Goal: Task Accomplishment & Management: Manage account settings

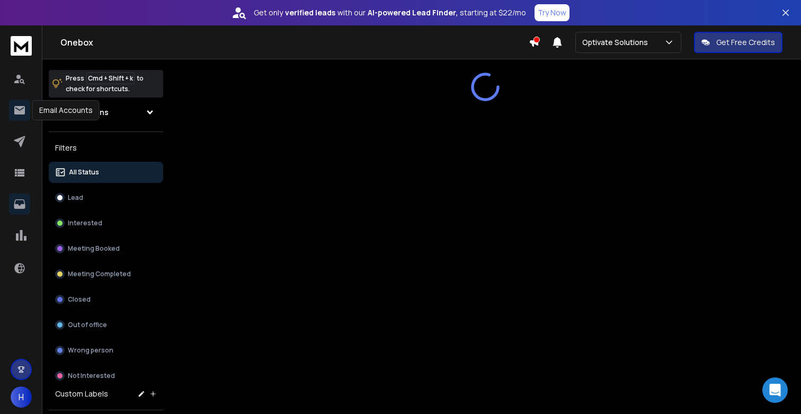
click at [21, 100] on link at bounding box center [19, 110] width 21 height 21
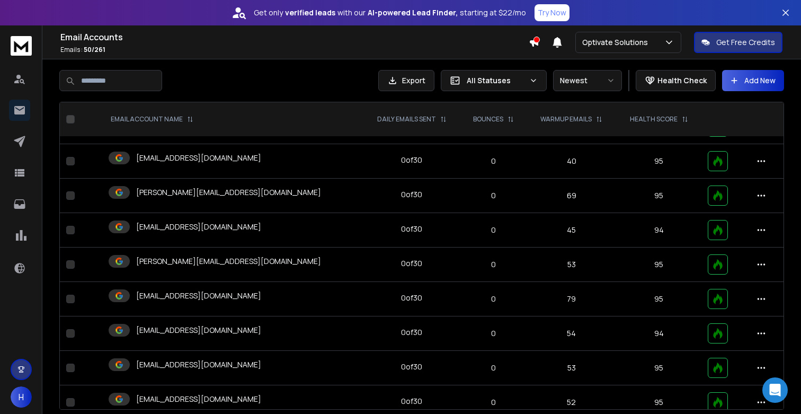
scroll to position [1474, 0]
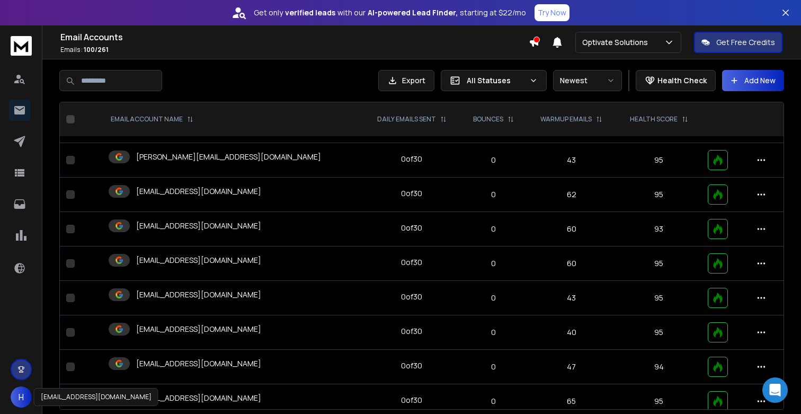
click at [18, 396] on span "H" at bounding box center [21, 396] width 21 height 21
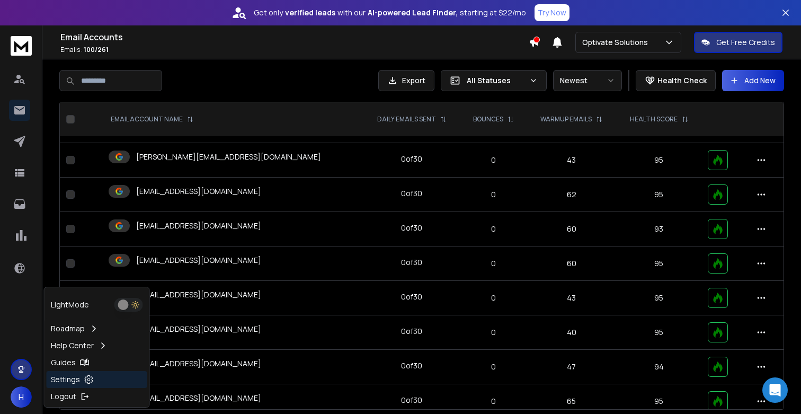
click at [95, 381] on div "Settings" at bounding box center [97, 379] width 101 height 17
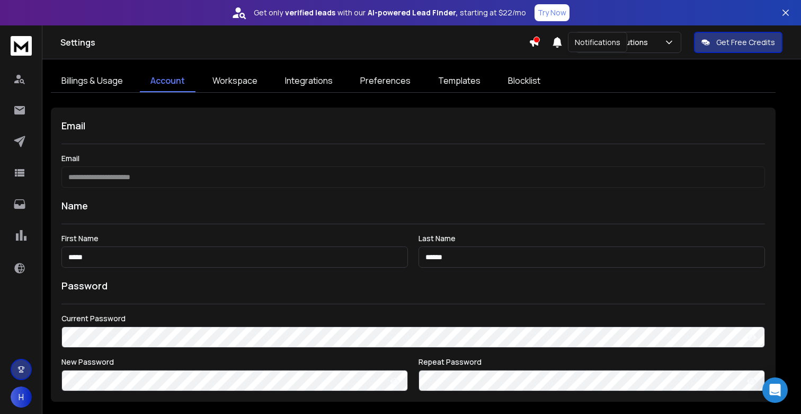
click at [591, 40] on div "Notifications" at bounding box center [597, 42] width 59 height 20
click at [594, 50] on div "Notifications" at bounding box center [597, 42] width 59 height 20
click at [610, 48] on button "Optivate Solutions" at bounding box center [628, 42] width 106 height 21
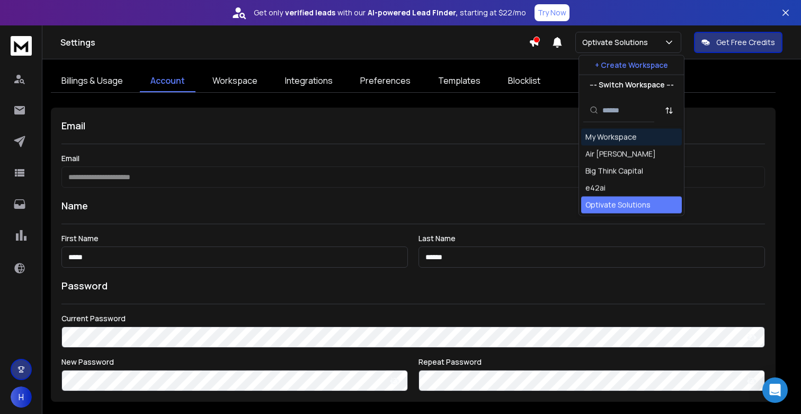
click at [607, 134] on div "My Workspace" at bounding box center [610, 137] width 51 height 11
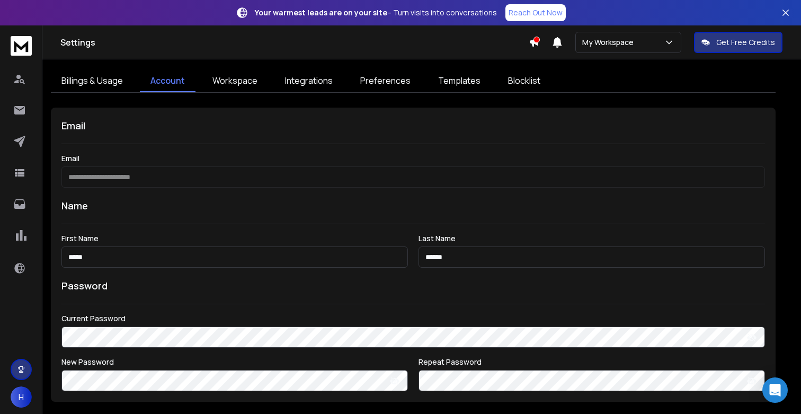
click at [84, 83] on link "Billings & Usage" at bounding box center [92, 81] width 83 height 22
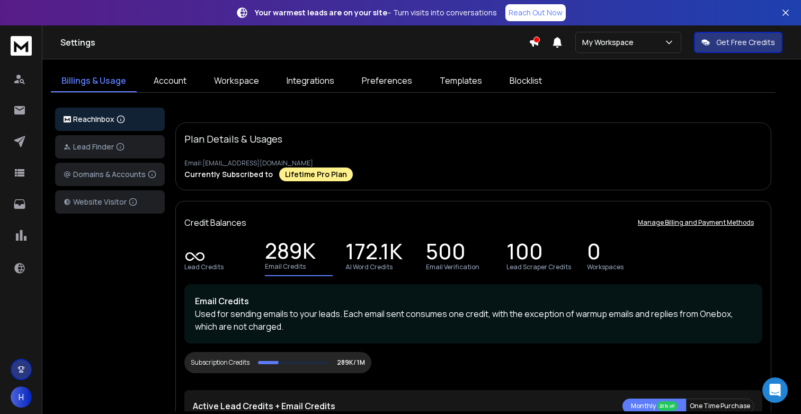
click at [296, 249] on p "289K" at bounding box center [290, 252] width 51 height 15
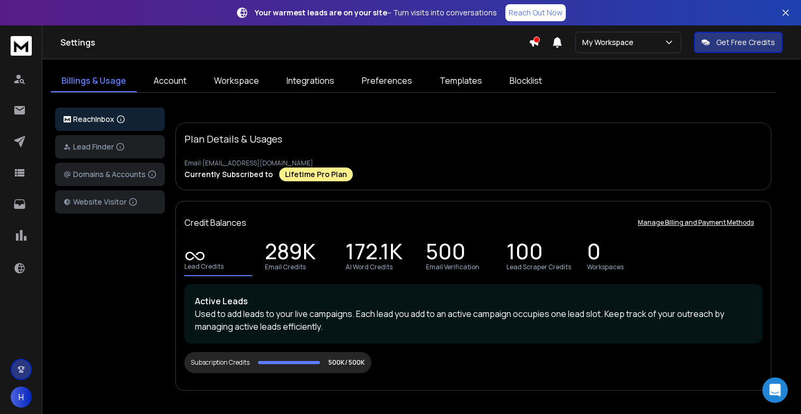
click at [228, 168] on div "Plan Details & Usages Email: henry19900112@gmail.com Currently Subscribed to Li…" at bounding box center [473, 254] width 596 height 285
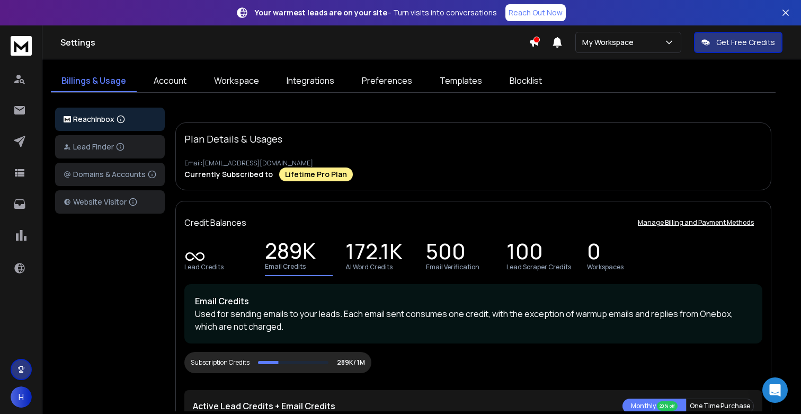
click at [307, 257] on p "289K" at bounding box center [290, 252] width 51 height 15
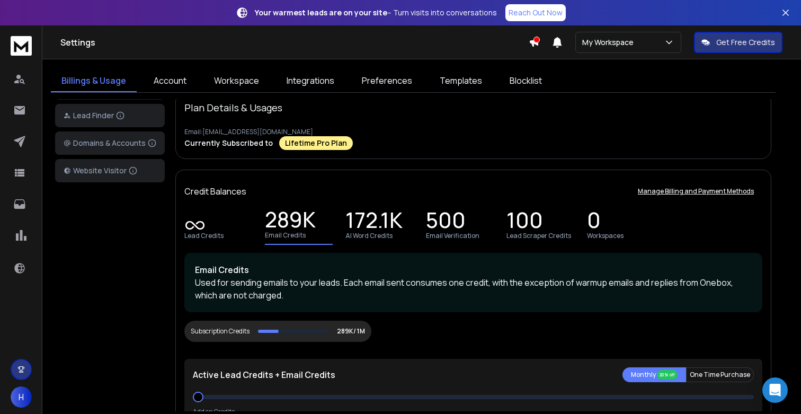
scroll to position [91, 0]
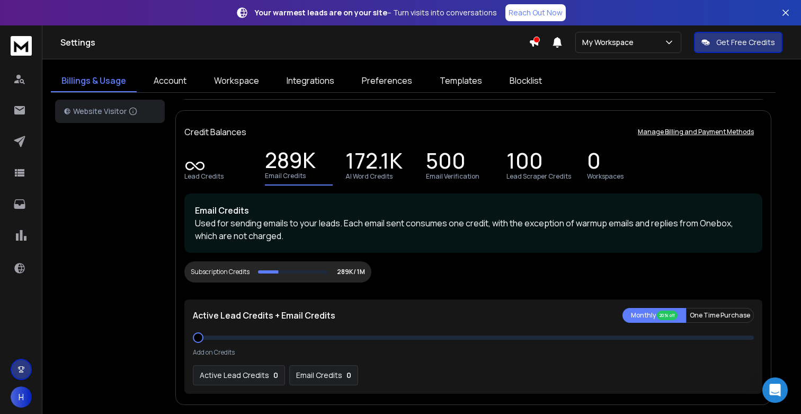
click at [193, 332] on span at bounding box center [198, 337] width 11 height 11
click at [183, 79] on link "Account" at bounding box center [170, 81] width 54 height 22
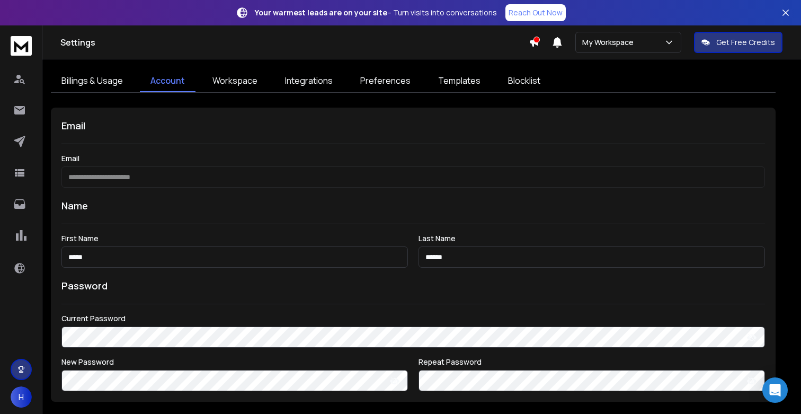
click at [109, 82] on link "Billings & Usage" at bounding box center [92, 81] width 83 height 22
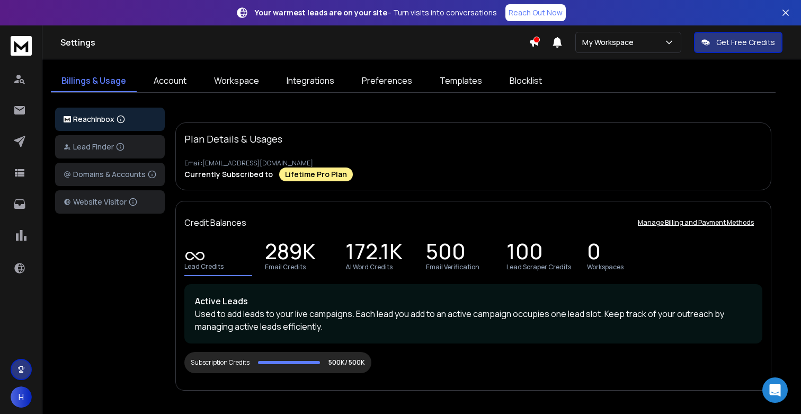
click at [222, 80] on link "Workspace" at bounding box center [236, 81] width 66 height 22
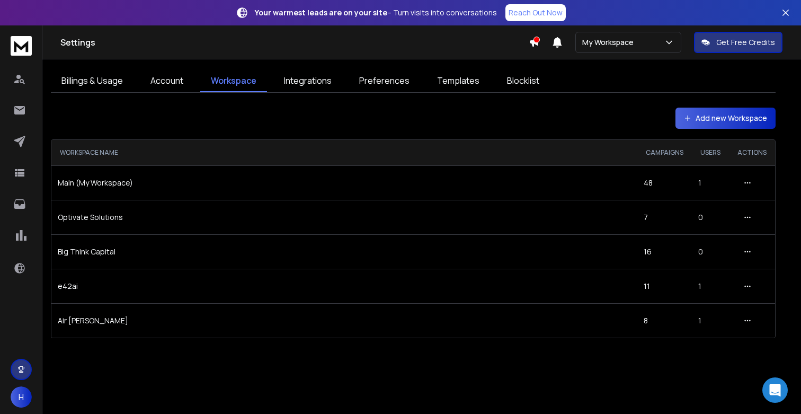
click at [318, 93] on div "Billings & Usage Account Workspace Integrations Preferences Templates Blocklist…" at bounding box center [413, 240] width 725 height 341
click at [311, 88] on link "Integrations" at bounding box center [307, 81] width 69 height 22
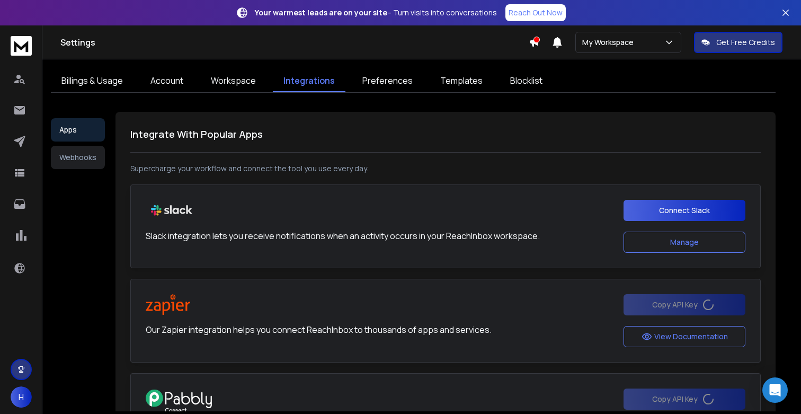
click at [379, 88] on link "Preferences" at bounding box center [388, 81] width 72 height 22
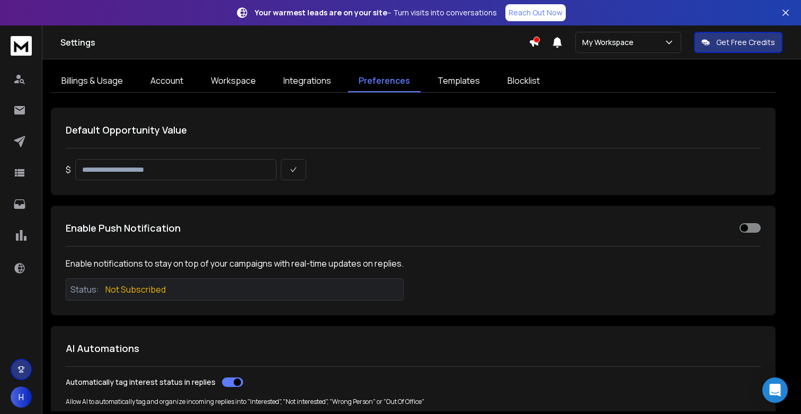
click at [450, 86] on link "Templates" at bounding box center [459, 81] width 64 height 22
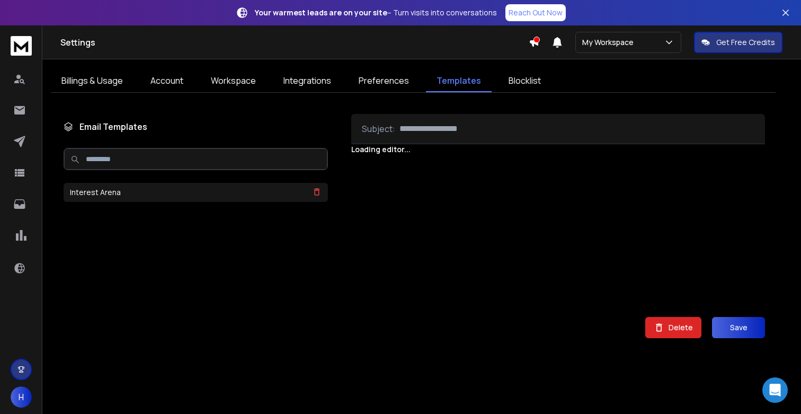
click at [513, 86] on link "Blocklist" at bounding box center [524, 81] width 53 height 22
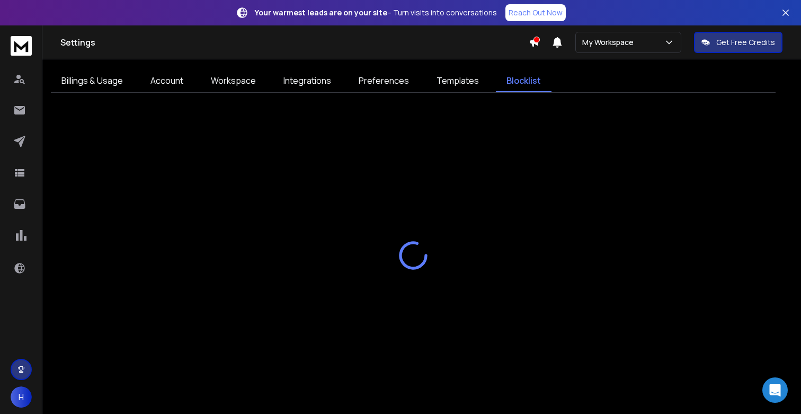
click at [456, 85] on link "Templates" at bounding box center [458, 81] width 64 height 22
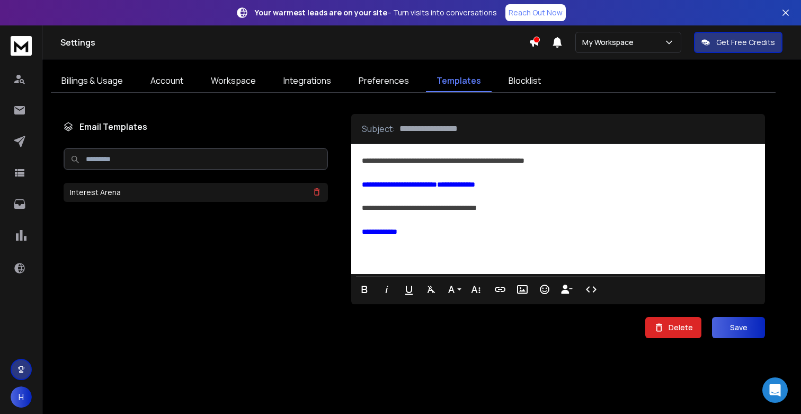
click at [348, 74] on link "Preferences" at bounding box center [384, 81] width 72 height 22
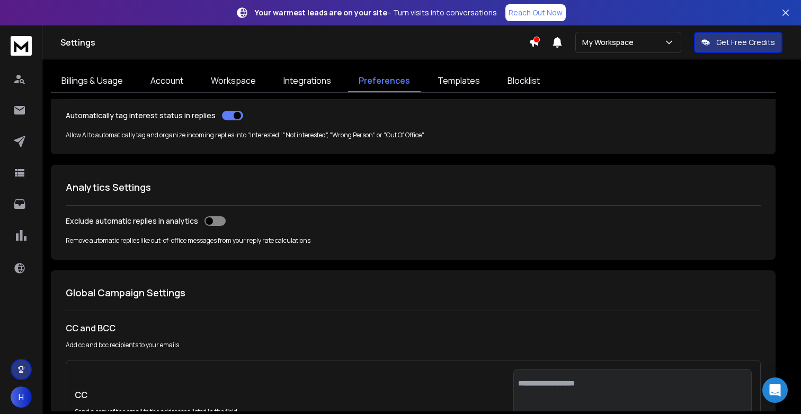
scroll to position [441, 0]
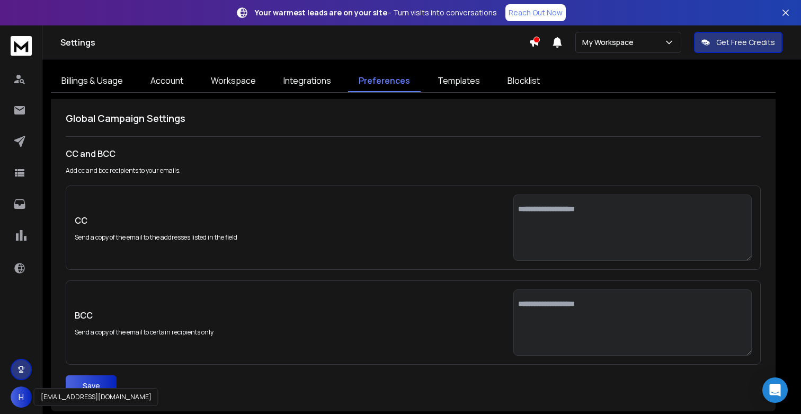
click at [20, 392] on span "H" at bounding box center [21, 396] width 21 height 21
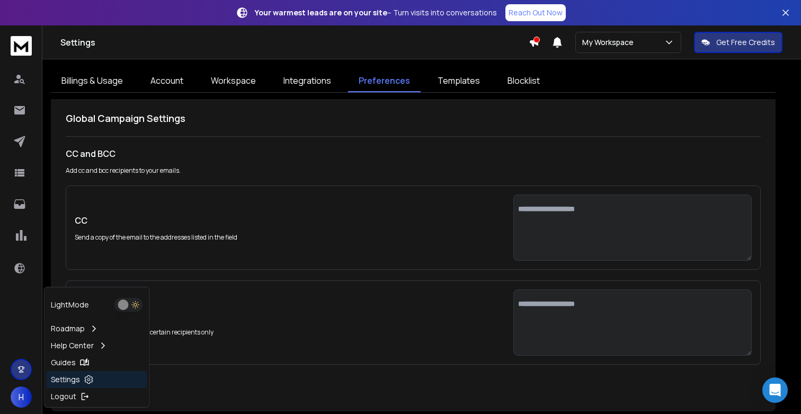
click at [89, 374] on icon at bounding box center [89, 379] width 10 height 10
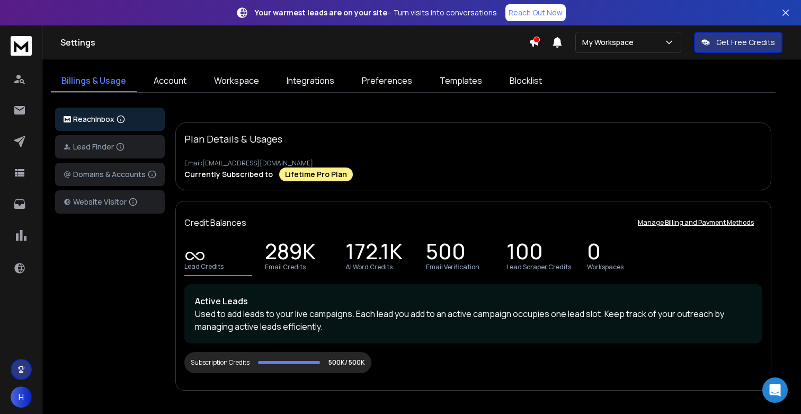
click at [683, 225] on p "Manage Billing and Payment Methods" at bounding box center [696, 222] width 116 height 8
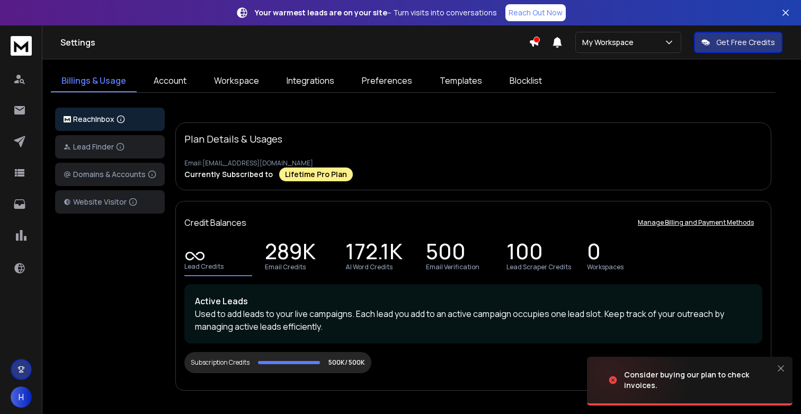
click at [780, 378] on div "Consider buying our plan to check invoices." at bounding box center [693, 379] width 197 height 47
click at [614, 49] on button "My Workspace" at bounding box center [628, 42] width 106 height 21
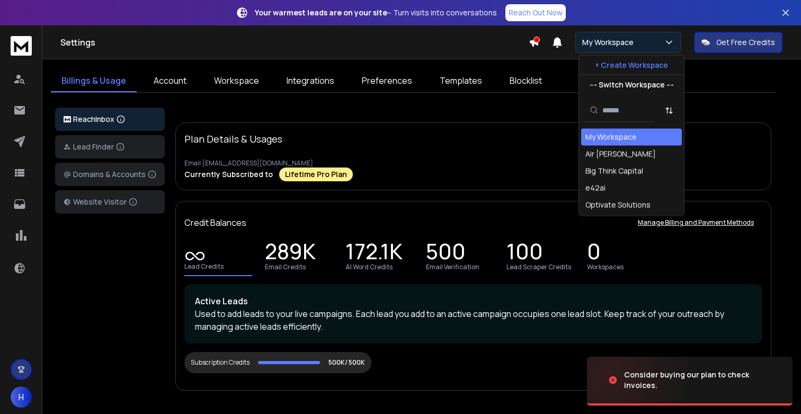
click at [613, 49] on button "My Workspace" at bounding box center [628, 42] width 106 height 21
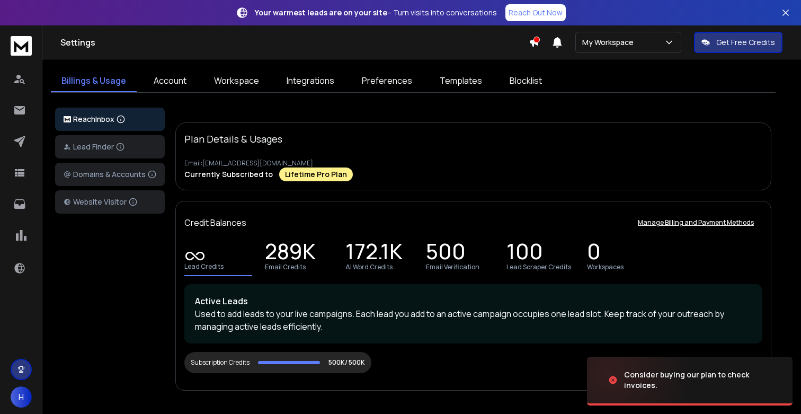
click at [159, 88] on link "Account" at bounding box center [170, 81] width 54 height 22
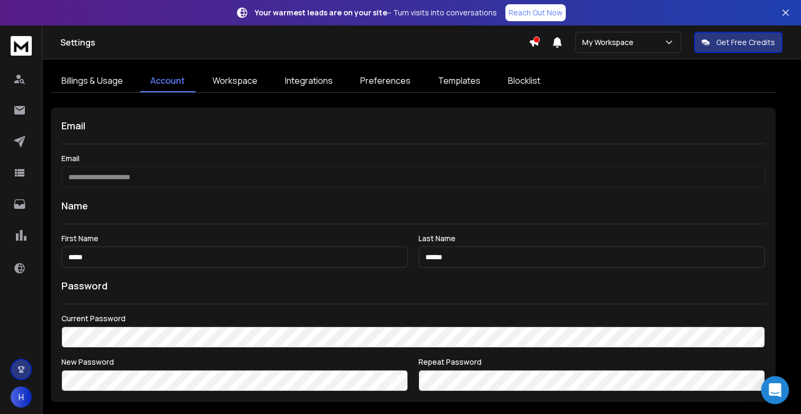
click at [785, 390] on div "Open Intercom Messenger" at bounding box center [775, 390] width 28 height 28
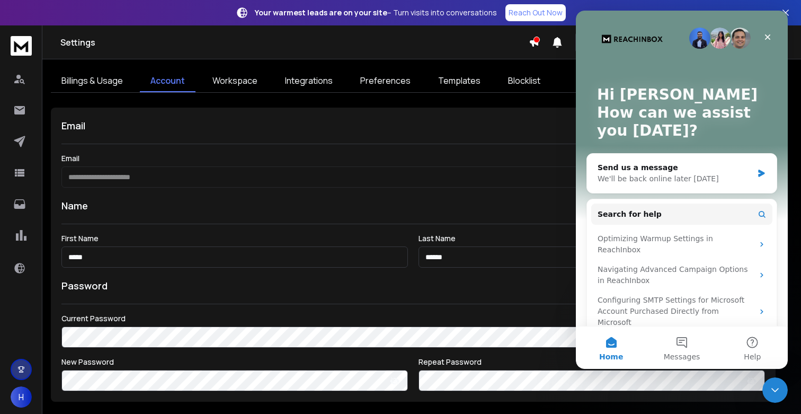
click at [787, 390] on div "Close Intercom Messenger" at bounding box center [774, 389] width 25 height 25
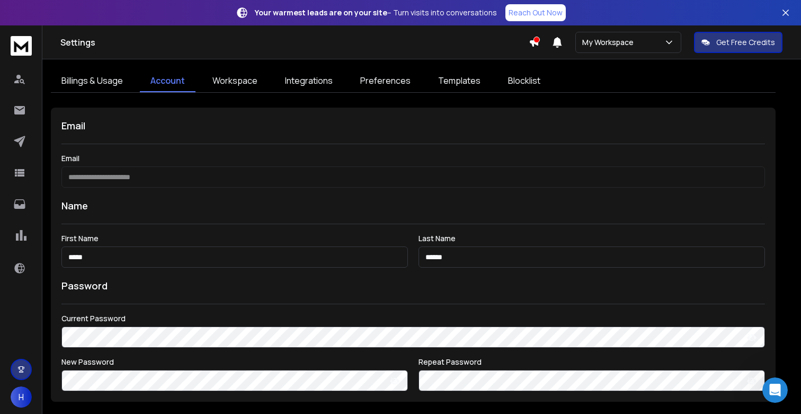
click at [508, 85] on link "Blocklist" at bounding box center [523, 81] width 53 height 22
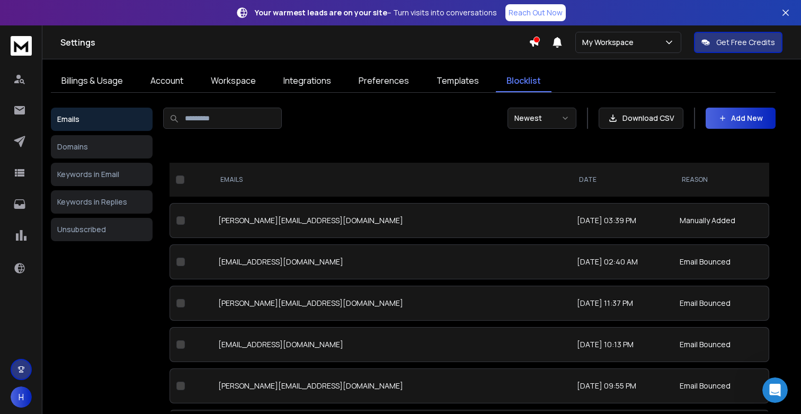
click at [466, 82] on link "Templates" at bounding box center [458, 81] width 64 height 22
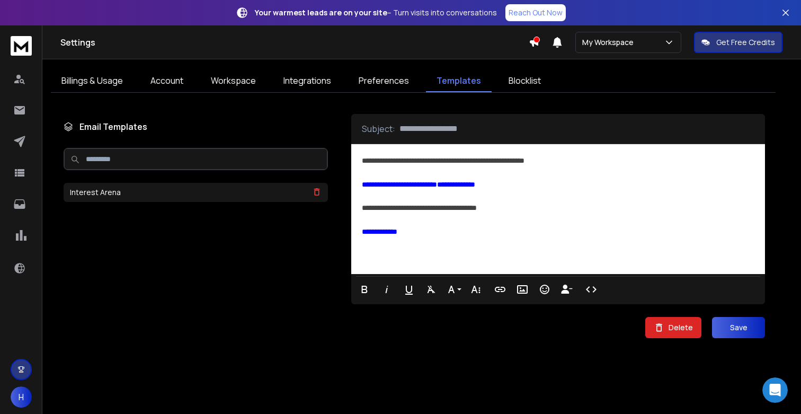
click at [101, 77] on link "Billings & Usage" at bounding box center [92, 81] width 83 height 22
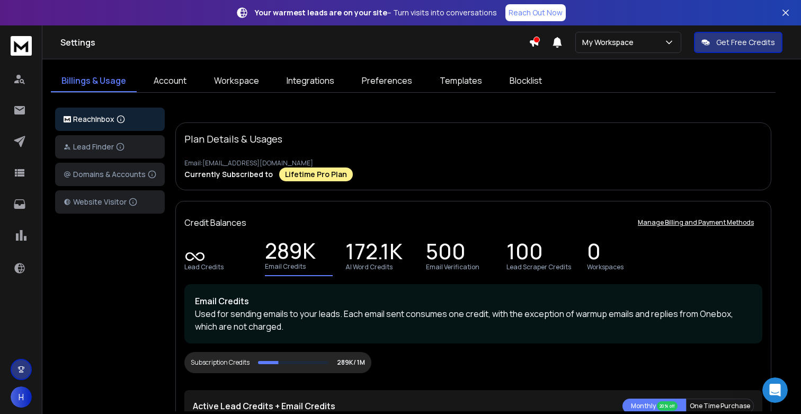
click at [270, 255] on p "289K" at bounding box center [290, 252] width 51 height 15
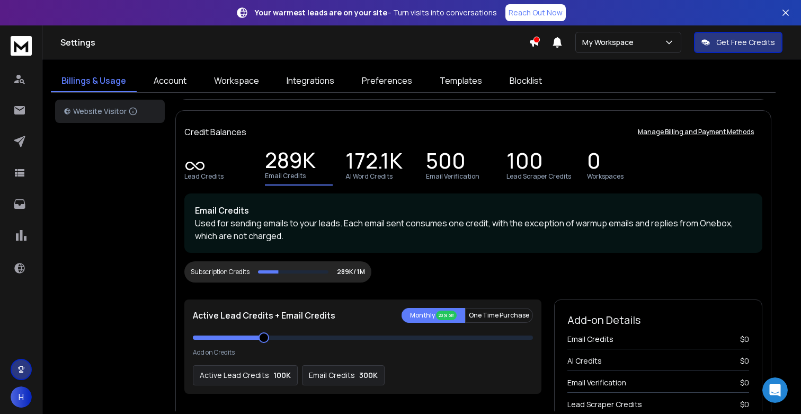
click at [258, 341] on span at bounding box center [263, 337] width 11 height 11
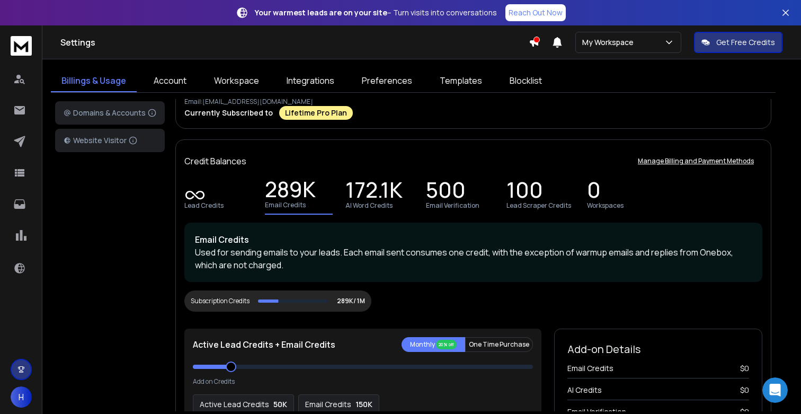
scroll to position [0, 0]
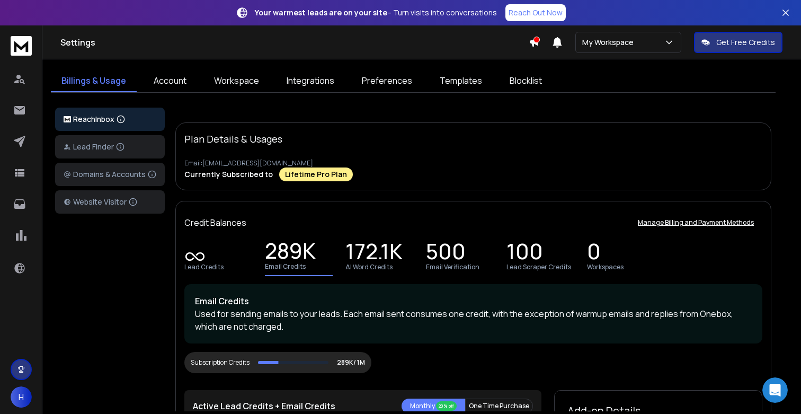
click at [372, 257] on p "172.1K" at bounding box center [373, 253] width 57 height 15
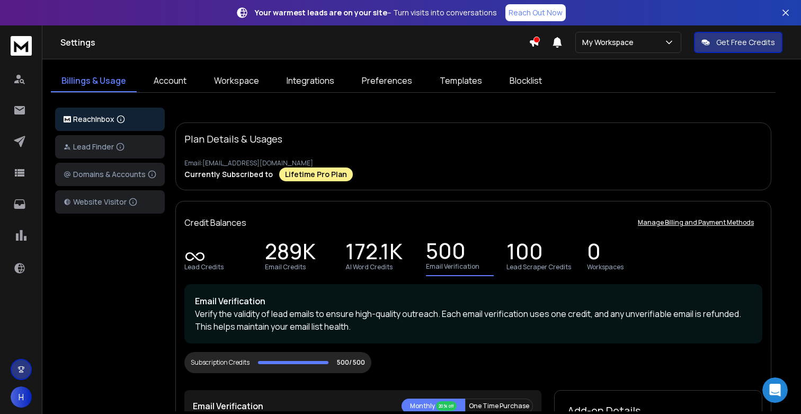
click at [457, 257] on p "500" at bounding box center [446, 252] width 40 height 15
click at [516, 253] on p "100" at bounding box center [524, 253] width 37 height 15
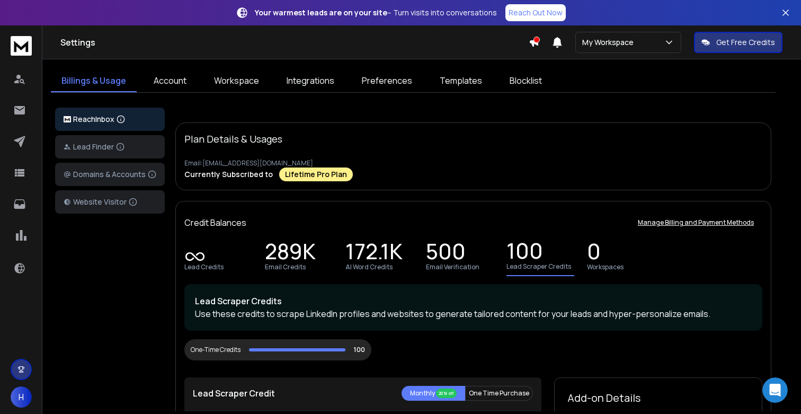
click at [365, 256] on p "172.1K" at bounding box center [373, 253] width 57 height 15
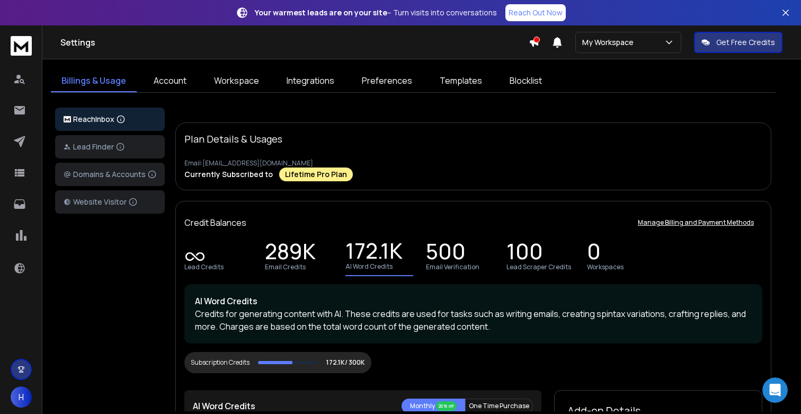
click at [20, 39] on img at bounding box center [21, 46] width 21 height 20
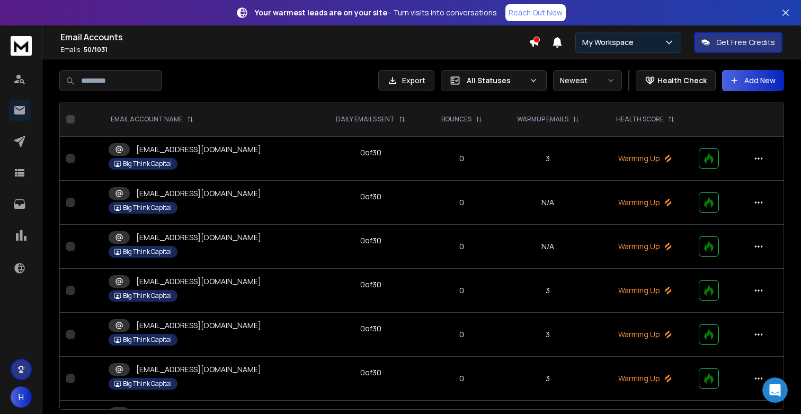
click at [669, 42] on icon "button" at bounding box center [669, 42] width 11 height 11
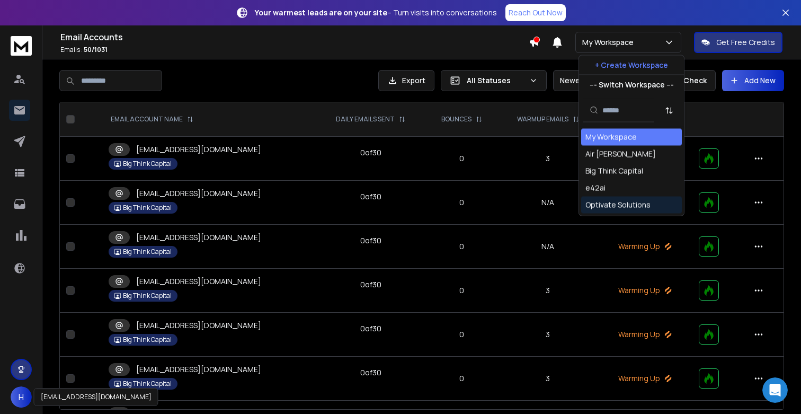
click at [24, 392] on span "H" at bounding box center [21, 396] width 21 height 21
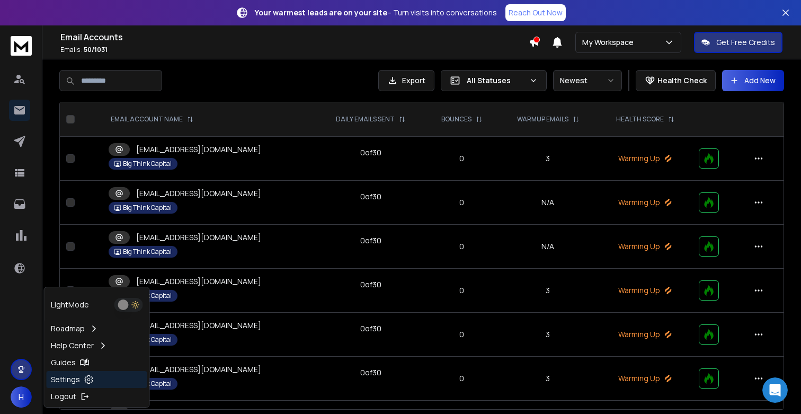
click at [85, 377] on icon at bounding box center [89, 379] width 8 height 8
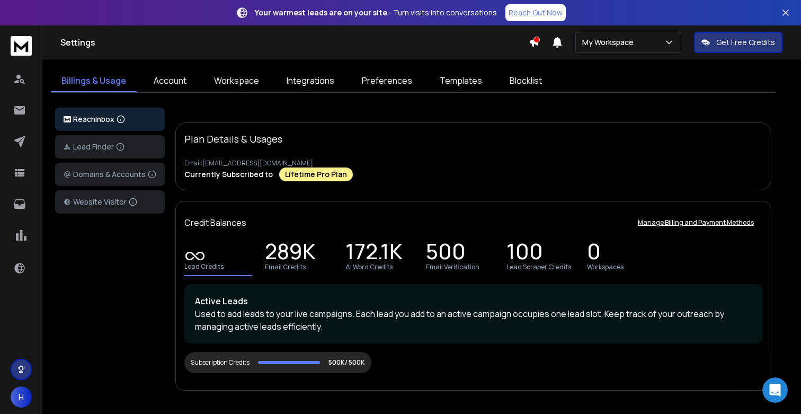
click at [445, 255] on p "500" at bounding box center [446, 253] width 40 height 15
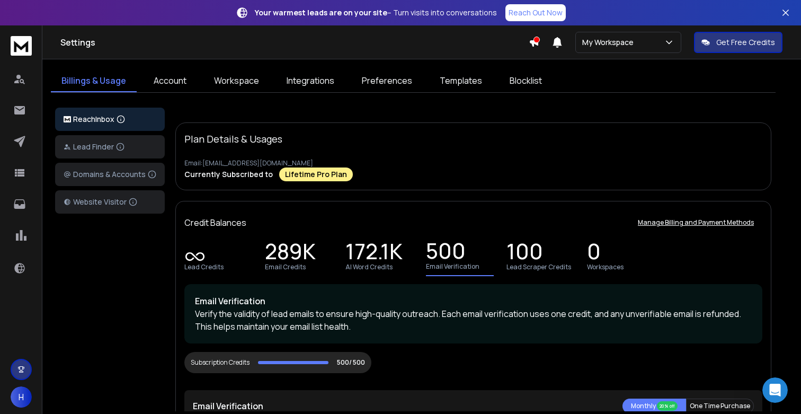
click at [214, 249] on button "Lead Credits" at bounding box center [218, 261] width 68 height 30
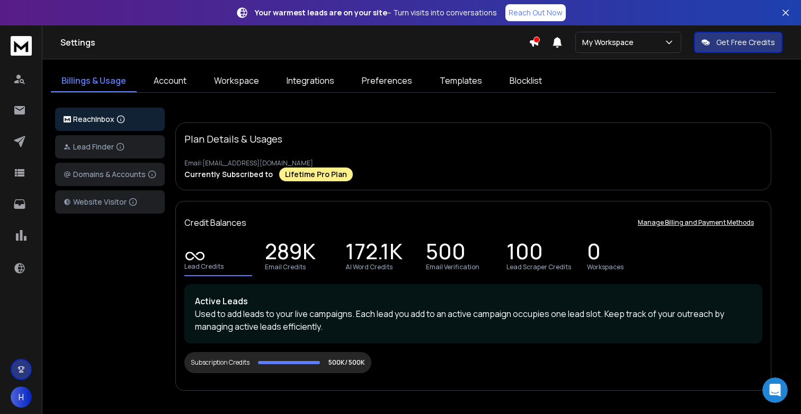
click at [131, 146] on button "Lead Finder" at bounding box center [110, 146] width 110 height 23
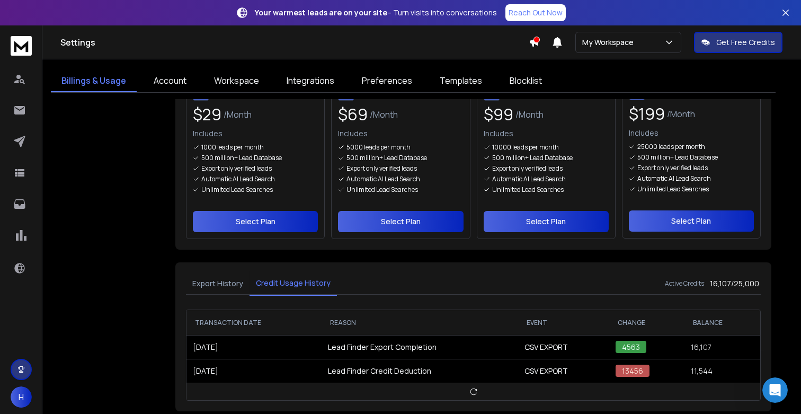
click at [270, 265] on div "Export History Credit Usage History Active Credits: 16,107 / 25,000 Transaction…" at bounding box center [473, 336] width 596 height 149
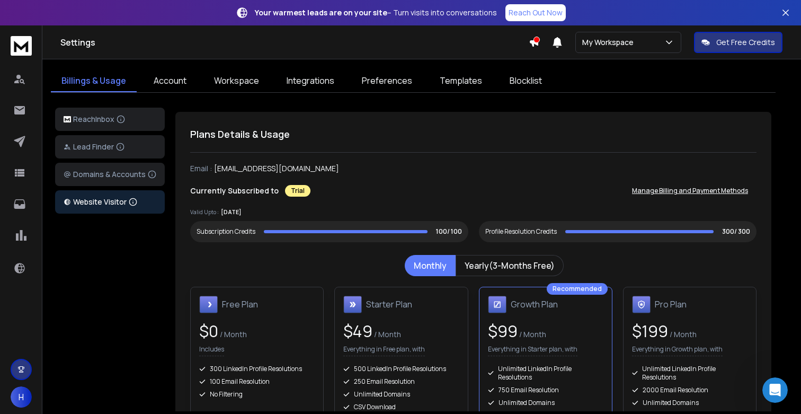
click at [117, 196] on button "Website Visitor" at bounding box center [110, 201] width 110 height 23
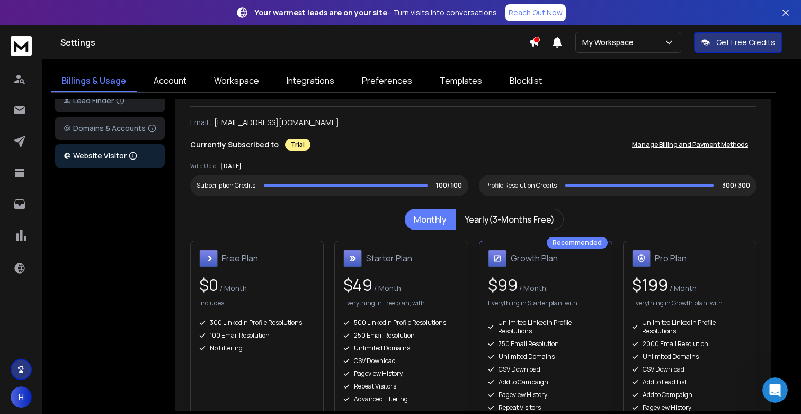
scroll to position [39, 0]
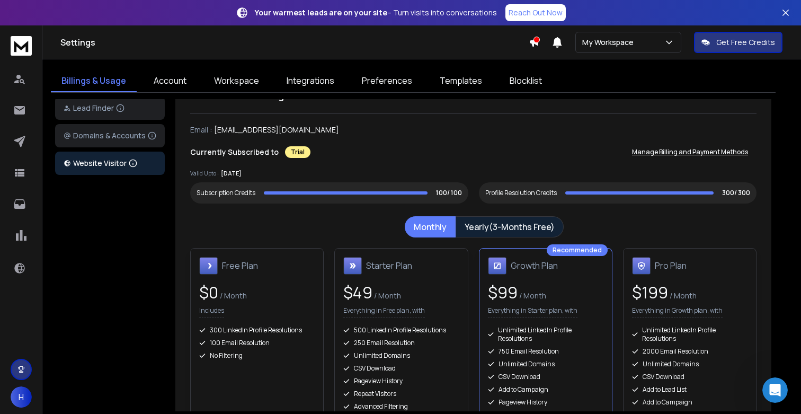
click at [514, 225] on button "Yearly(3-Months Free)" at bounding box center [509, 226] width 108 height 21
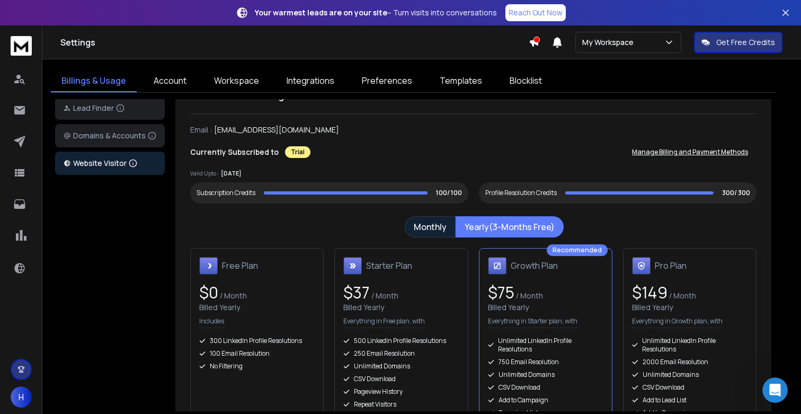
click at [441, 225] on button "Monthly" at bounding box center [430, 226] width 51 height 21
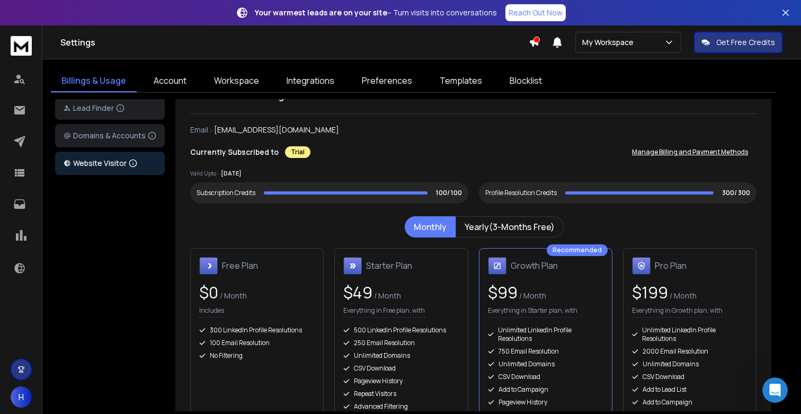
scroll to position [0, 0]
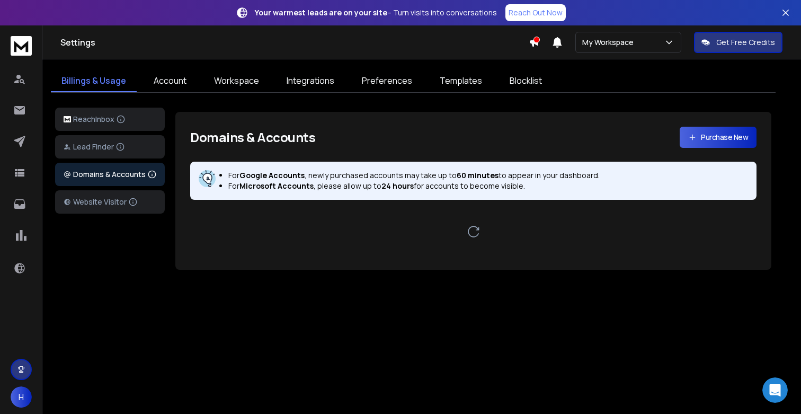
click at [121, 175] on button "Domains & Accounts" at bounding box center [110, 174] width 110 height 23
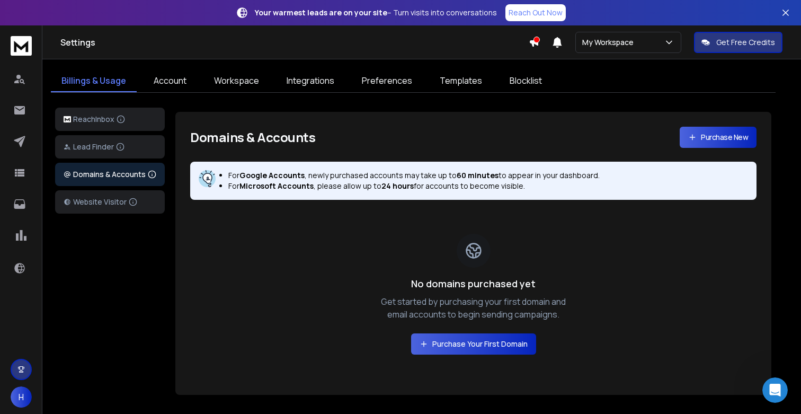
click at [121, 114] on body "Your warmest leads are on your site – Turn visits into conversations Reach Out …" at bounding box center [400, 217] width 801 height 435
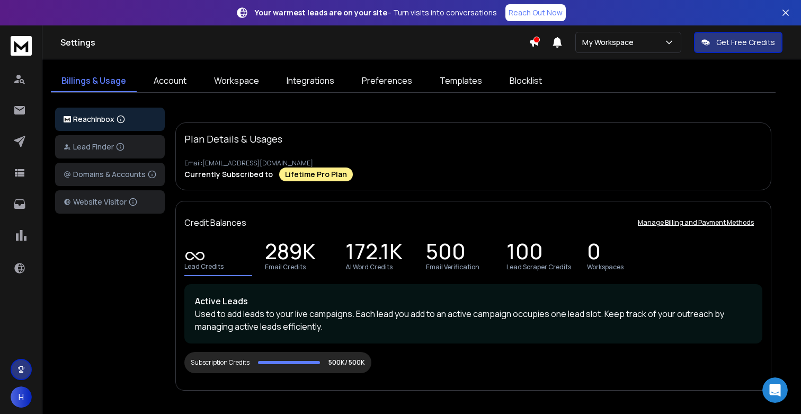
click at [147, 152] on button "Lead Finder" at bounding box center [110, 146] width 110 height 23
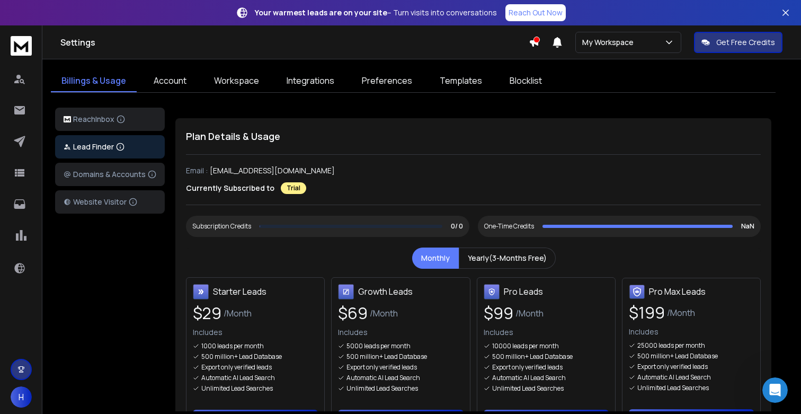
click at [136, 124] on button "ReachInbox" at bounding box center [110, 119] width 110 height 23
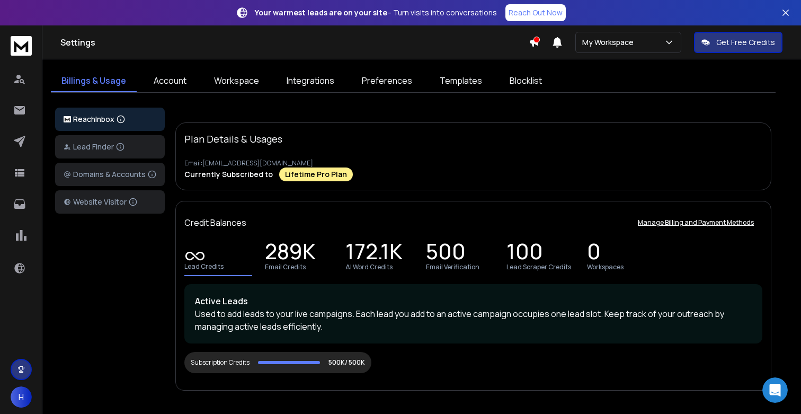
click at [293, 152] on div "Plan Details & Usages" at bounding box center [473, 145] width 578 height 28
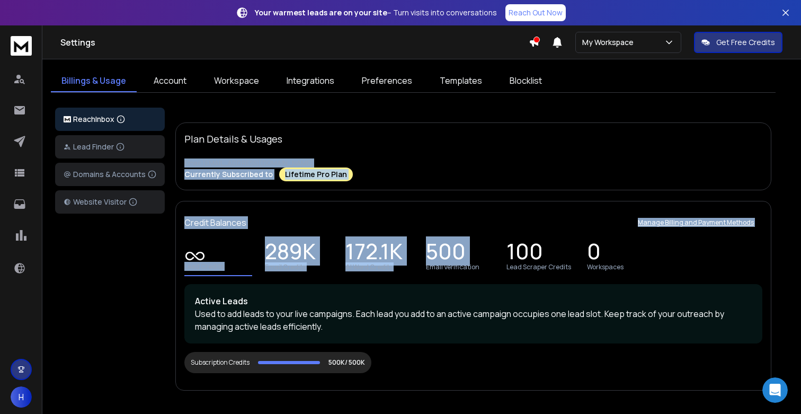
drag, startPoint x: 279, startPoint y: 139, endPoint x: 484, endPoint y: 254, distance: 235.5
click at [484, 254] on div "Plan Details & Usages Email: henry19900112@gmail.com Currently Subscribed to Li…" at bounding box center [473, 254] width 596 height 285
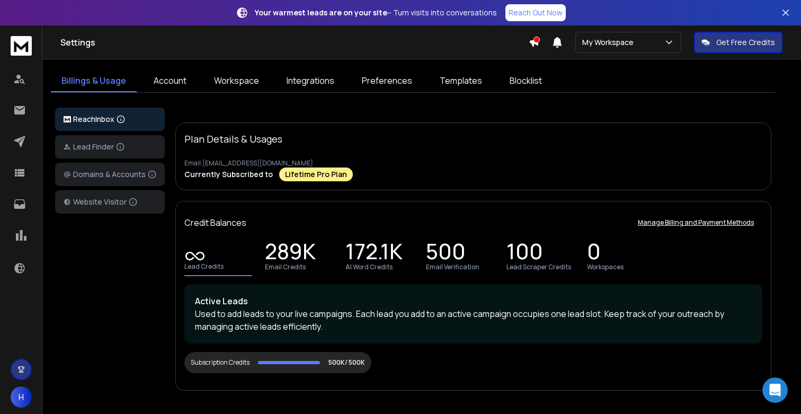
click at [399, 196] on div "Plan Details & Usages Email: henry19900112@gmail.com Currently Subscribed to Li…" at bounding box center [473, 254] width 596 height 285
click at [288, 273] on button "289K Email Credits" at bounding box center [299, 261] width 68 height 30
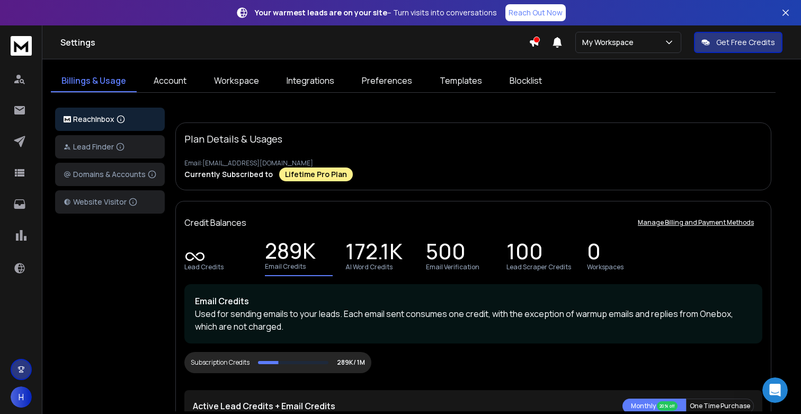
click at [164, 82] on link "Account" at bounding box center [170, 81] width 54 height 22
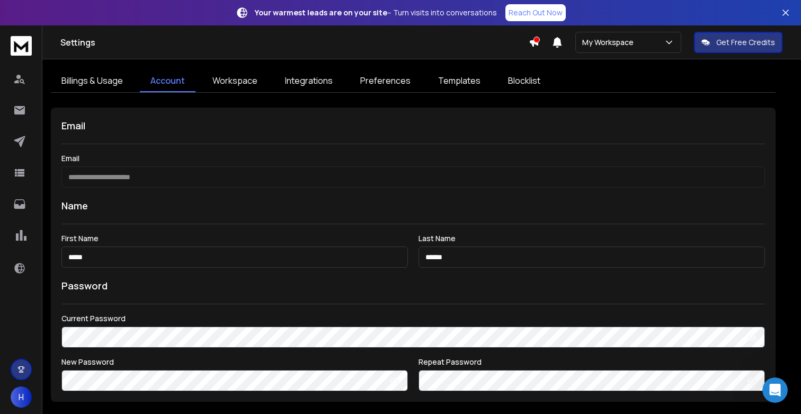
click at [234, 96] on div "**********" at bounding box center [413, 240] width 725 height 341
click at [236, 86] on link "Workspace" at bounding box center [235, 81] width 66 height 22
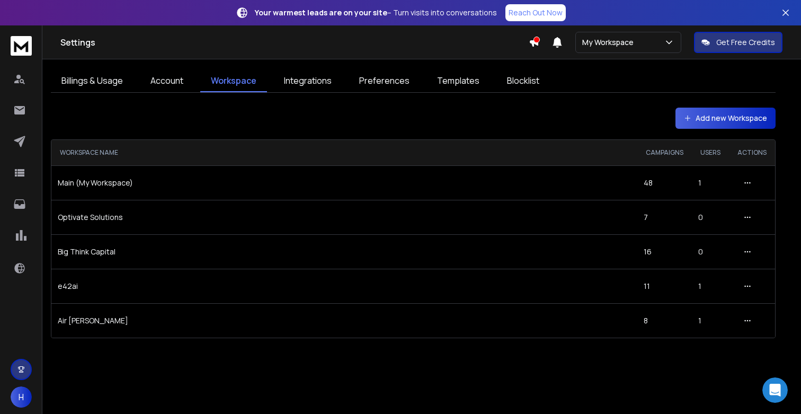
click at [324, 84] on link "Integrations" at bounding box center [307, 81] width 69 height 22
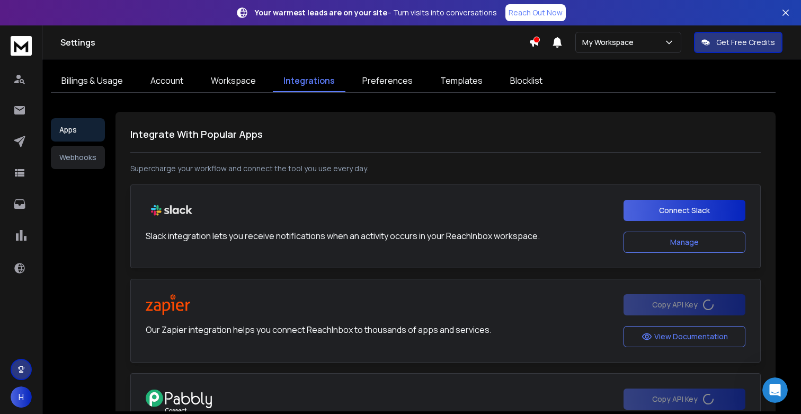
click at [381, 85] on link "Preferences" at bounding box center [388, 81] width 72 height 22
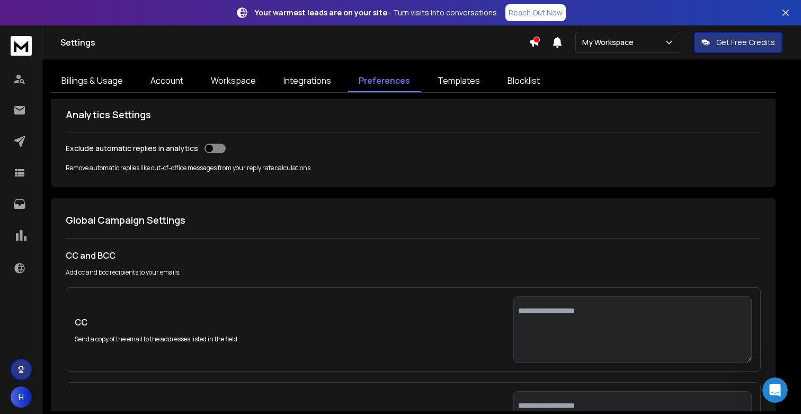
scroll to position [441, 0]
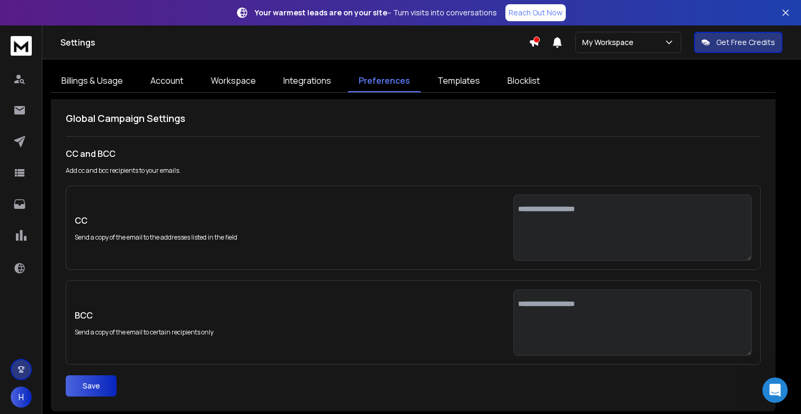
click at [427, 94] on div "Billings & Usage Account Workspace Integrations Preferences Templates Blocklist…" at bounding box center [413, 240] width 725 height 341
click at [436, 87] on link "Templates" at bounding box center [459, 81] width 64 height 22
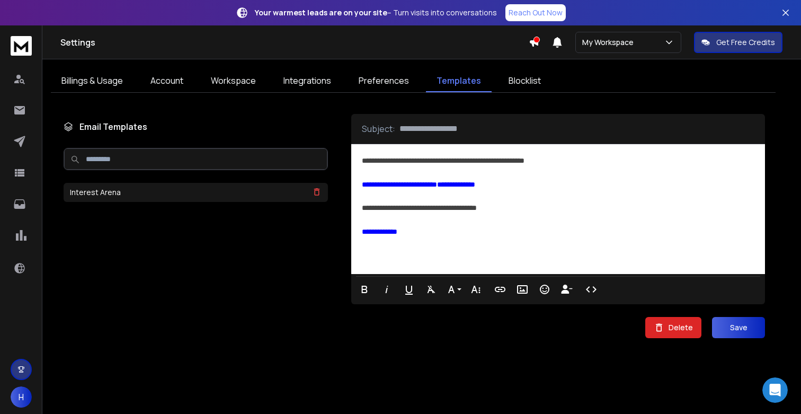
click at [519, 87] on link "Blocklist" at bounding box center [524, 81] width 53 height 22
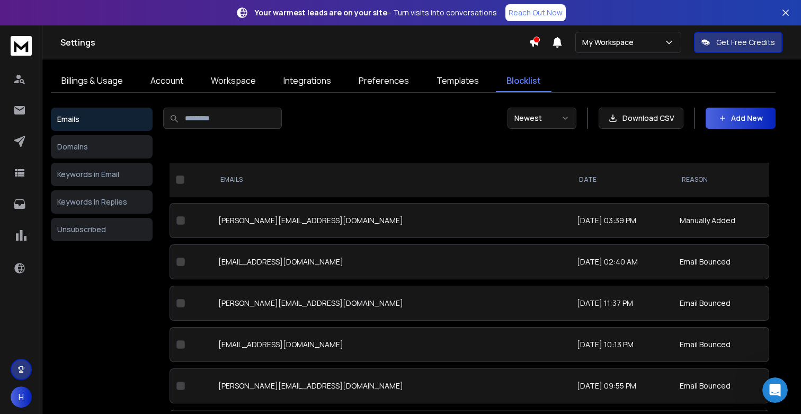
click at [103, 82] on link "Billings & Usage" at bounding box center [92, 81] width 83 height 22
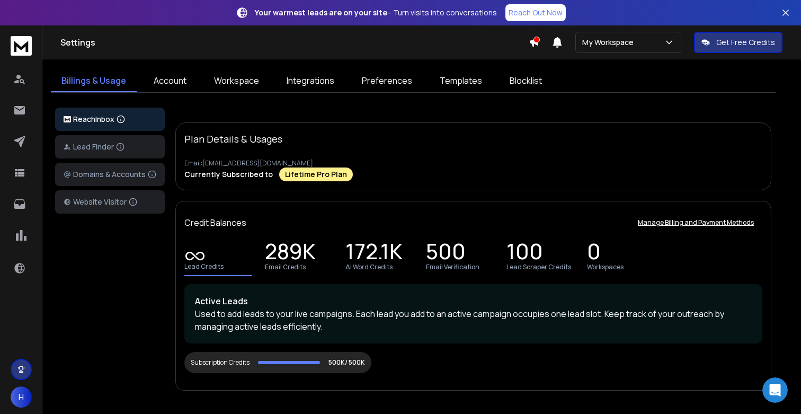
click at [280, 260] on p "289K" at bounding box center [290, 253] width 51 height 15
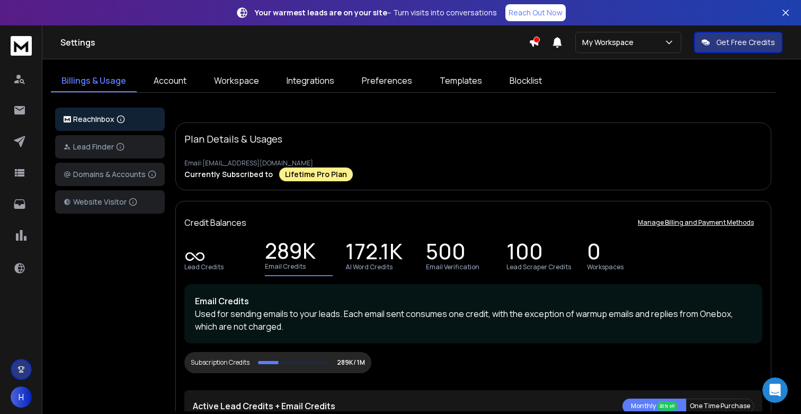
scroll to position [91, 0]
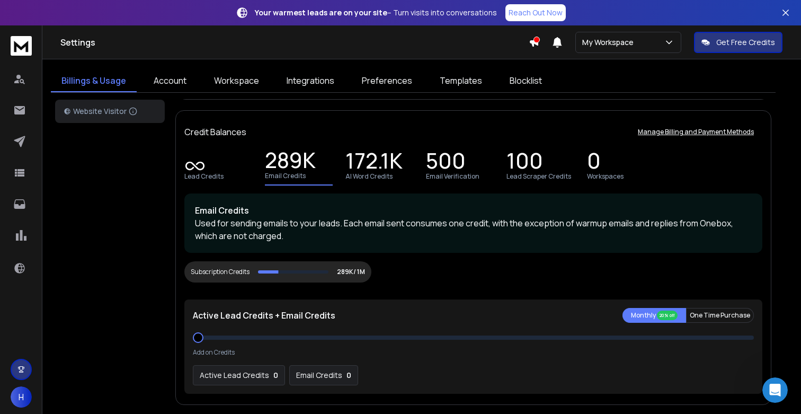
drag, startPoint x: 203, startPoint y: 333, endPoint x: 285, endPoint y: 336, distance: 82.7
click at [288, 337] on div "Add on Credits Active Lead Credits 0 Email Credits 0" at bounding box center [473, 357] width 561 height 56
click at [198, 334] on span at bounding box center [198, 337] width 11 height 11
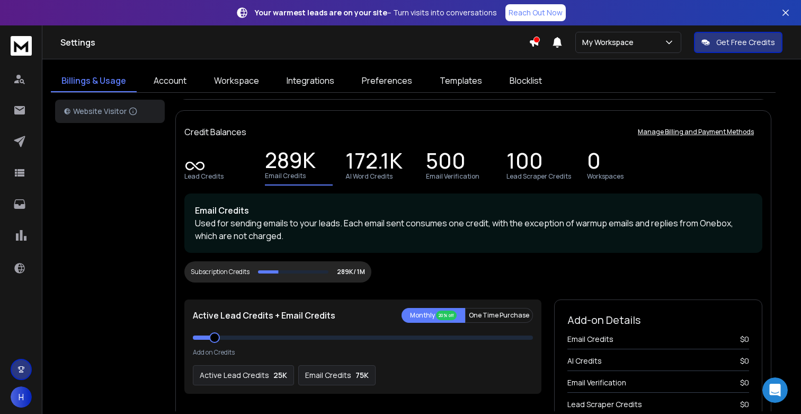
click at [220, 337] on span at bounding box center [214, 337] width 11 height 11
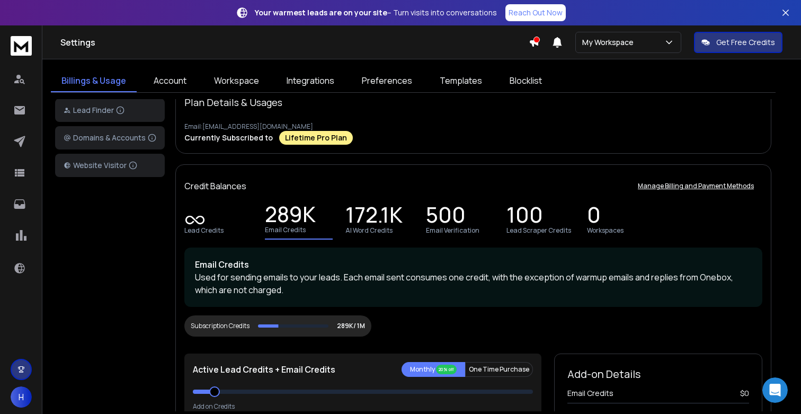
scroll to position [0, 0]
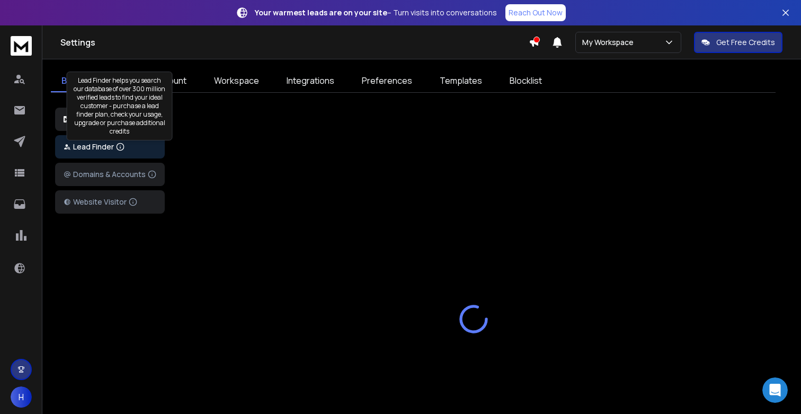
click at [119, 144] on icon "button" at bounding box center [120, 146] width 8 height 8
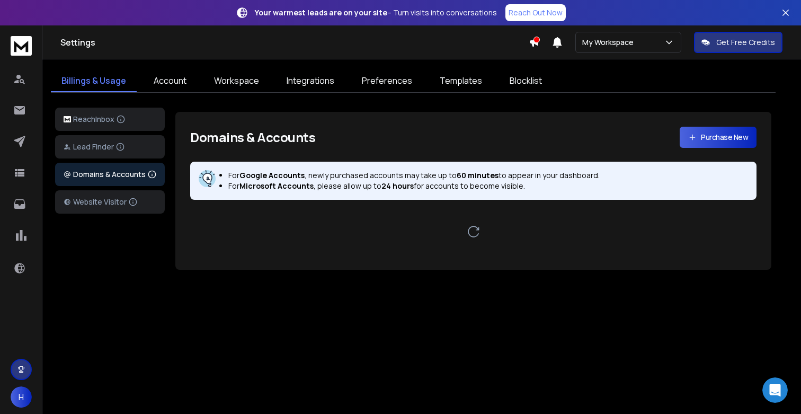
click at [107, 173] on button "Domains & Accounts" at bounding box center [110, 174] width 110 height 23
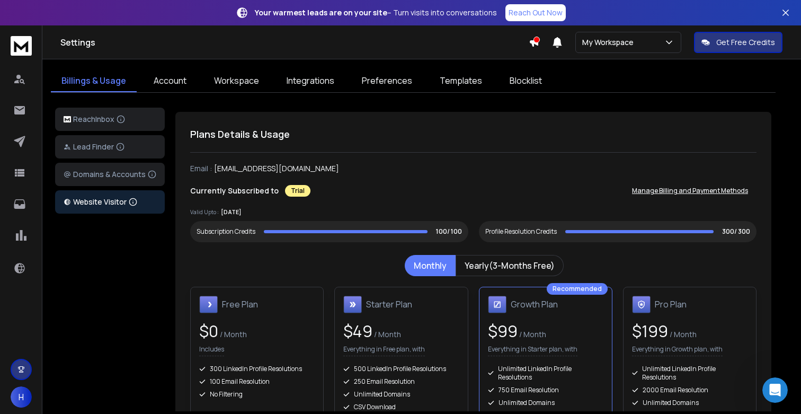
click at [105, 204] on button "Website Visitor" at bounding box center [110, 201] width 110 height 23
click at [113, 121] on button "ReachInbox" at bounding box center [110, 119] width 110 height 23
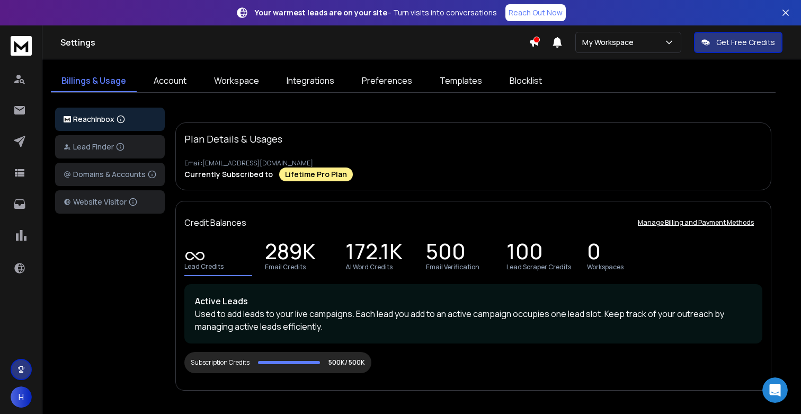
click at [274, 257] on p "289K" at bounding box center [290, 253] width 51 height 15
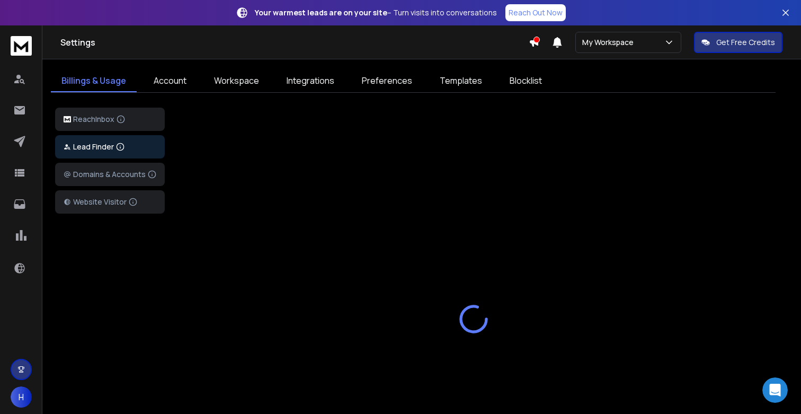
click at [135, 141] on button "Lead Finder" at bounding box center [110, 146] width 110 height 23
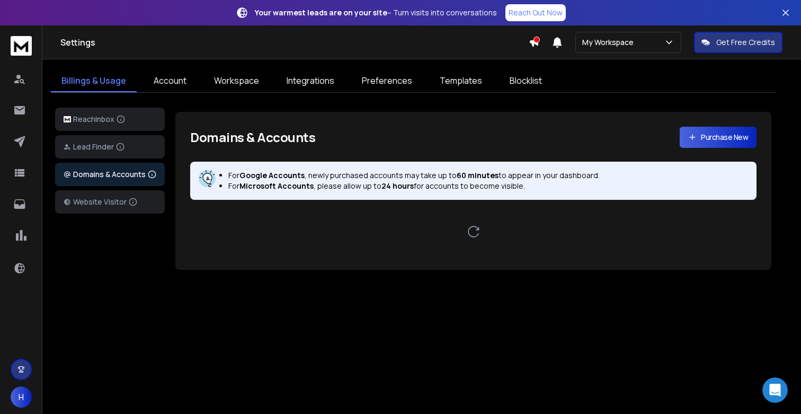
click at [128, 177] on button "Domains & Accounts" at bounding box center [110, 174] width 110 height 23
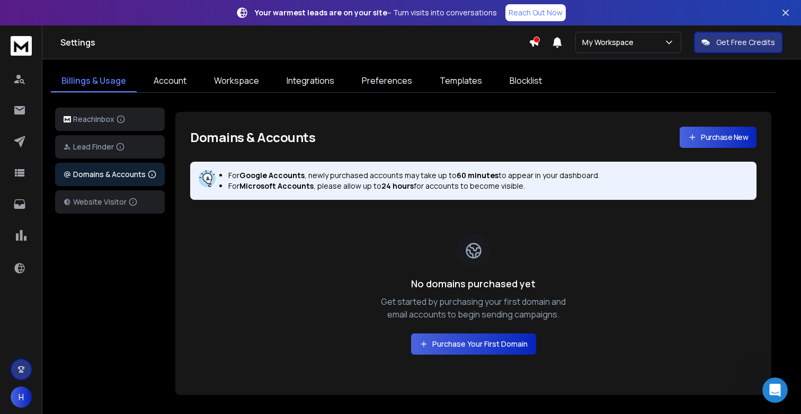
click at [125, 203] on button "Website Visitor" at bounding box center [110, 201] width 110 height 23
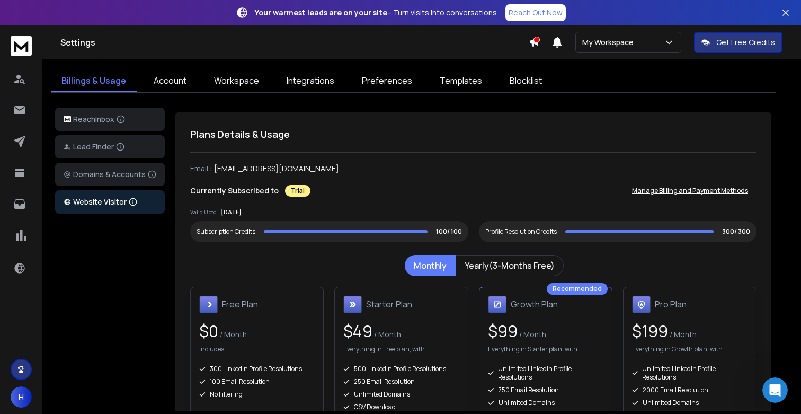
drag, startPoint x: 269, startPoint y: 215, endPoint x: 202, endPoint y: 216, distance: 67.3
click at [202, 216] on div "Valid Upto : 07 Apr, 2025 Subscription Credits 100/ 100 Profile Resolution Cred…" at bounding box center [473, 372] width 566 height 329
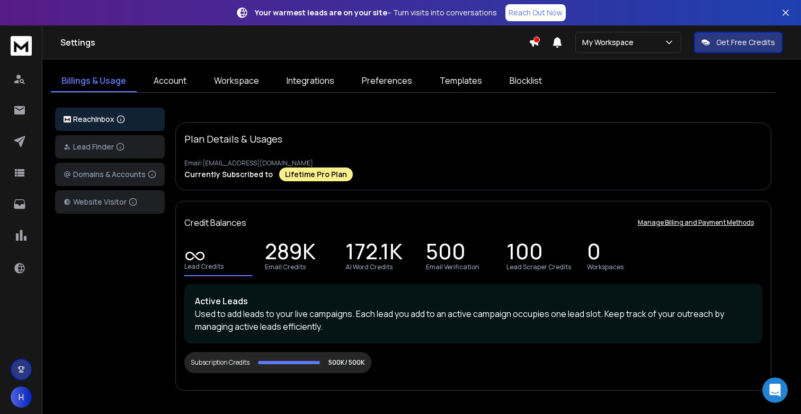
click at [142, 112] on button "ReachInbox" at bounding box center [110, 119] width 110 height 23
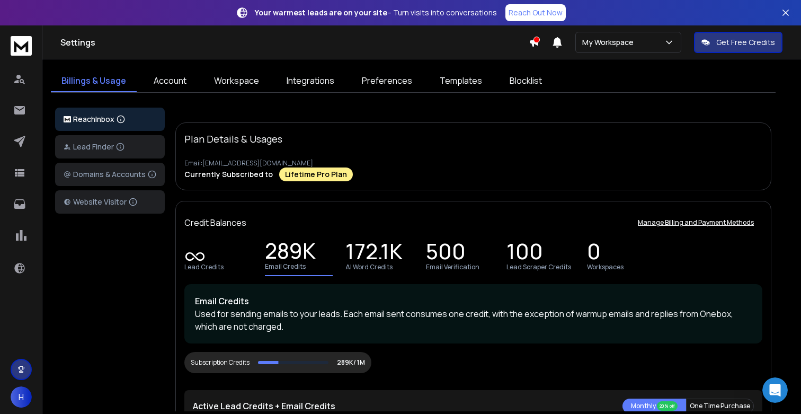
click at [299, 256] on p "289K" at bounding box center [290, 252] width 51 height 15
click at [235, 93] on div "Billings & Usage Account Workspace Integrations Preferences Templates Blocklist…" at bounding box center [413, 240] width 725 height 341
click at [176, 81] on link "Account" at bounding box center [170, 81] width 54 height 22
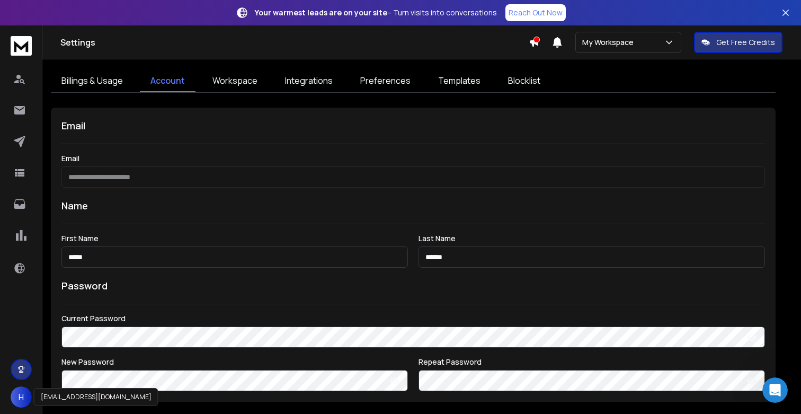
click at [19, 394] on span "H" at bounding box center [21, 396] width 21 height 21
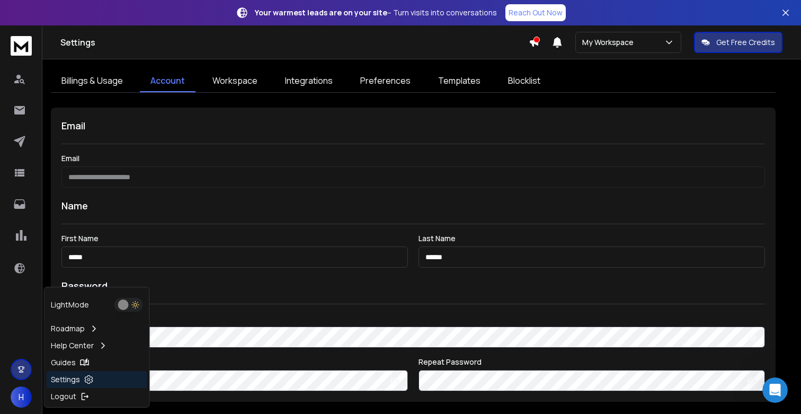
click at [76, 380] on p "Settings" at bounding box center [65, 379] width 29 height 11
